Goal: Task Accomplishment & Management: Manage account settings

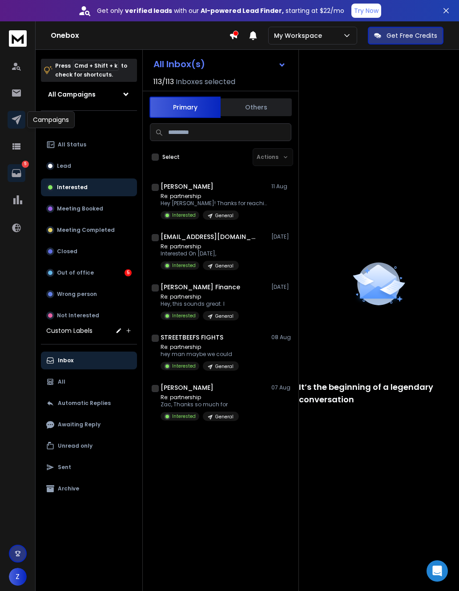
click at [18, 121] on icon at bounding box center [16, 119] width 9 height 9
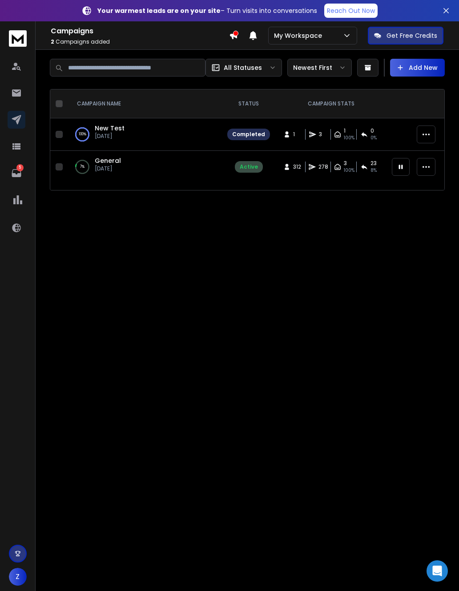
click at [109, 162] on span "General" at bounding box center [108, 160] width 26 height 9
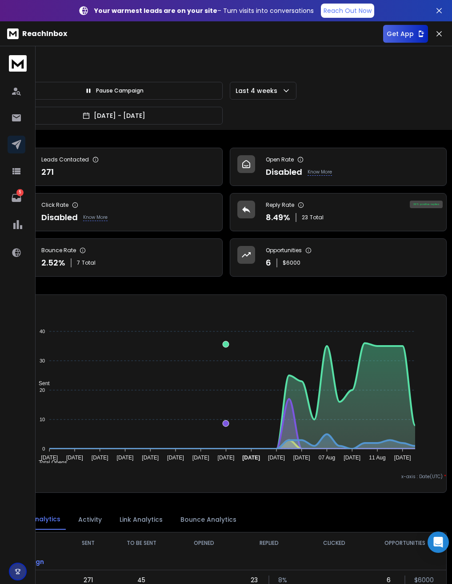
click at [0, 0] on p "Leads" at bounding box center [0, 0] width 0 height 0
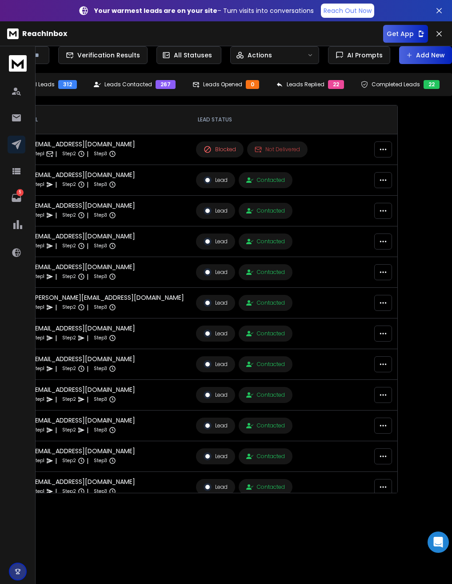
click at [423, 64] on button "Add New" at bounding box center [426, 55] width 53 height 18
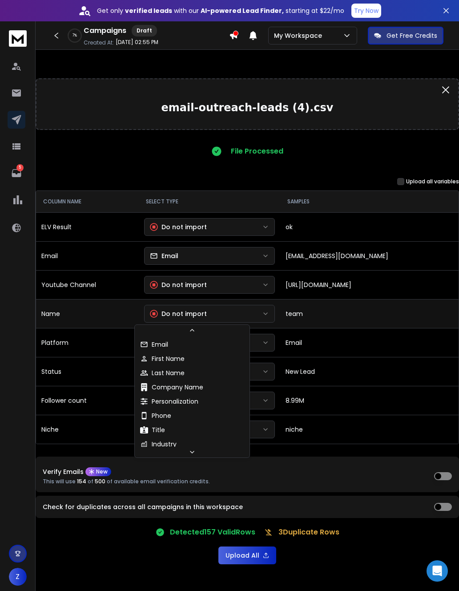
click at [216, 317] on button "Do not import" at bounding box center [209, 314] width 131 height 18
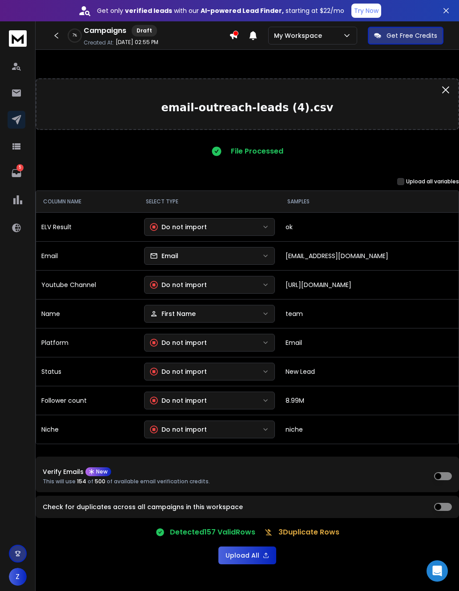
click at [255, 555] on button "Upload All" at bounding box center [247, 555] width 58 height 18
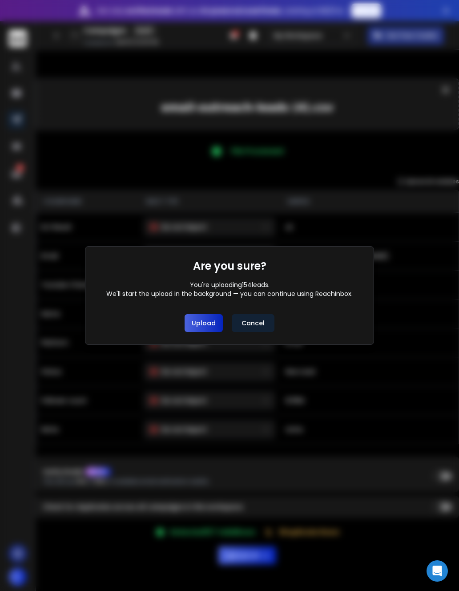
click at [213, 326] on button "Upload" at bounding box center [204, 323] width 38 height 18
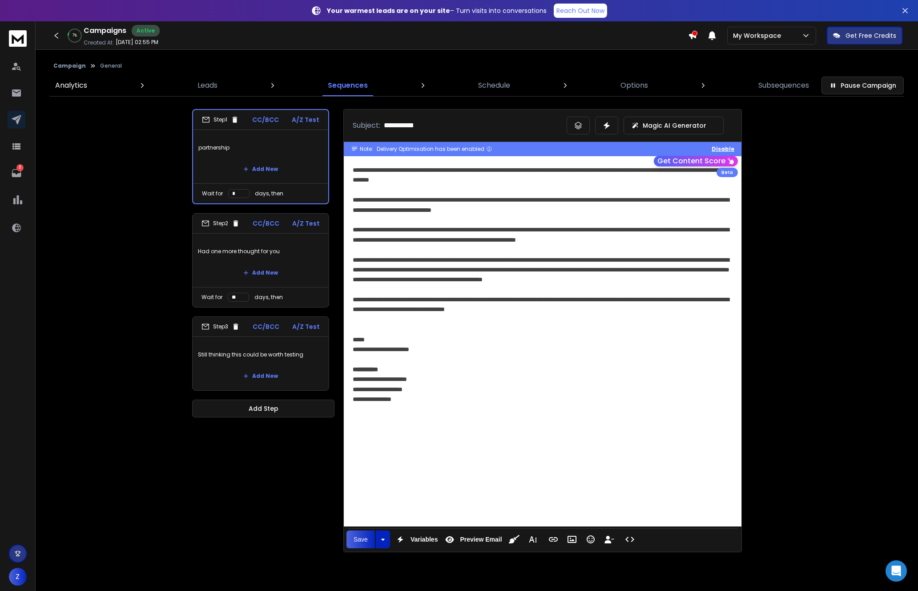
click at [69, 85] on p "Analytics" at bounding box center [71, 85] width 32 height 11
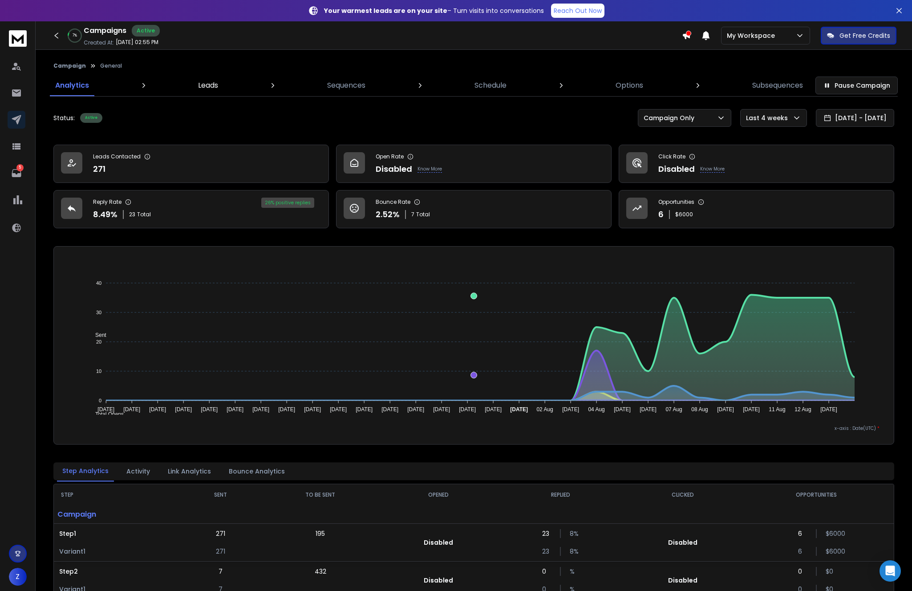
click at [220, 82] on link "Leads" at bounding box center [208, 85] width 31 height 21
